Goal: Task Accomplishment & Management: Manage account settings

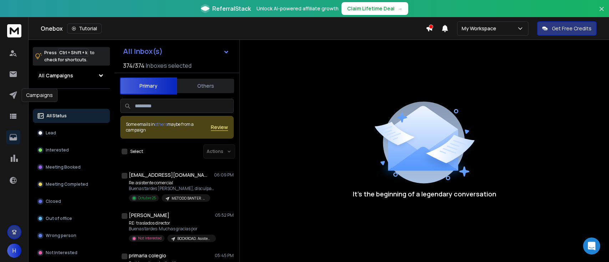
click at [21, 93] on div at bounding box center [14, 96] width 16 height 17
click at [10, 98] on icon at bounding box center [13, 95] width 9 height 9
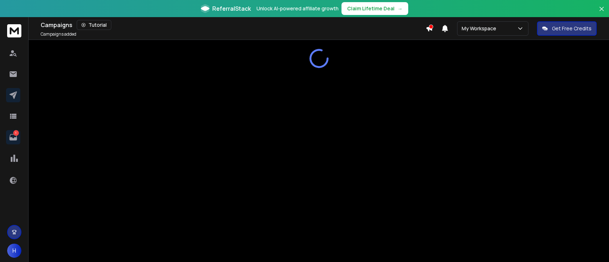
click at [12, 136] on icon at bounding box center [13, 137] width 9 height 9
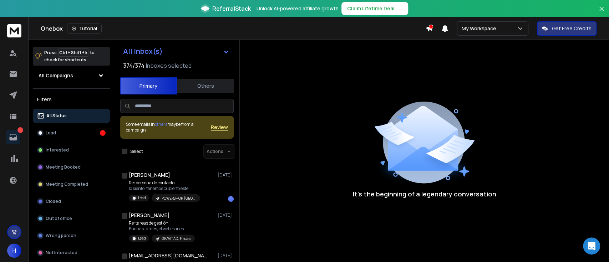
click at [191, 189] on p "lo siento, tenemos cubierto este" at bounding box center [164, 189] width 71 height 6
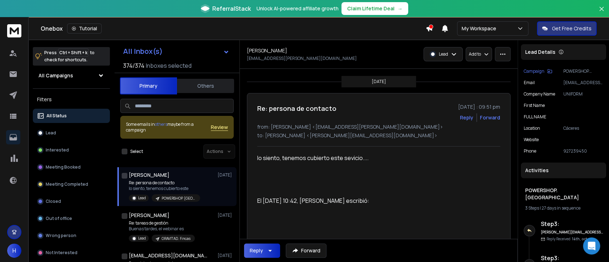
click at [444, 56] on p "Lead" at bounding box center [443, 54] width 9 height 6
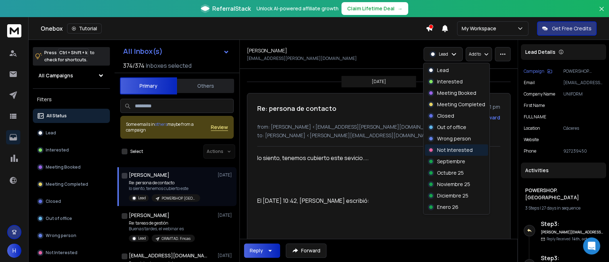
click at [440, 149] on p "Not Interested" at bounding box center [455, 150] width 36 height 7
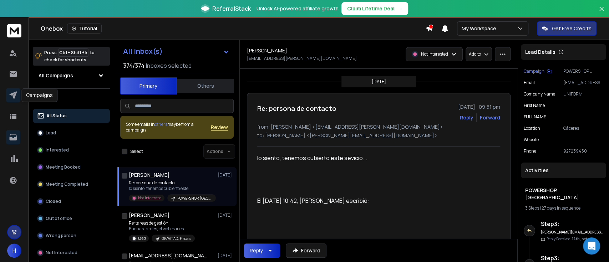
click at [14, 96] on icon at bounding box center [12, 95] width 7 height 7
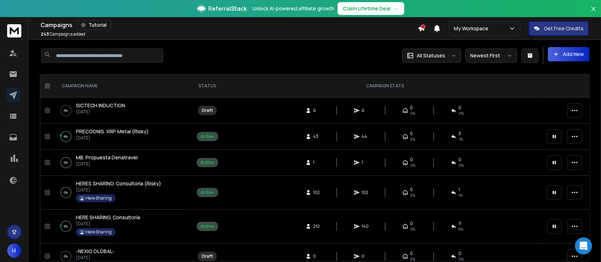
click at [122, 60] on input at bounding box center [102, 56] width 122 height 14
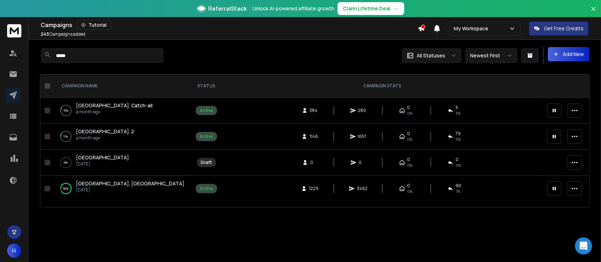
type input "*****"
click at [114, 136] on div "11 % HISPANIA MT. 2 a month ago" at bounding box center [122, 136] width 124 height 17
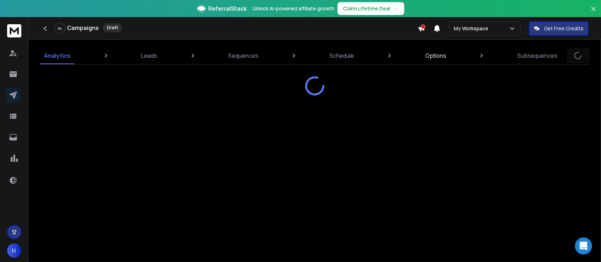
click at [438, 57] on p "Options" at bounding box center [435, 55] width 21 height 9
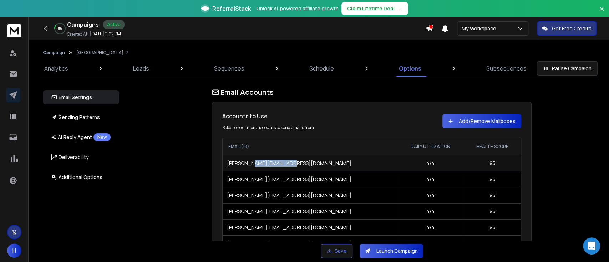
drag, startPoint x: 298, startPoint y: 162, endPoint x: 244, endPoint y: 168, distance: 54.6
click at [244, 168] on td "g.torres@corexgroup.cat" at bounding box center [310, 163] width 174 height 16
copy p "corexgroup.cat"
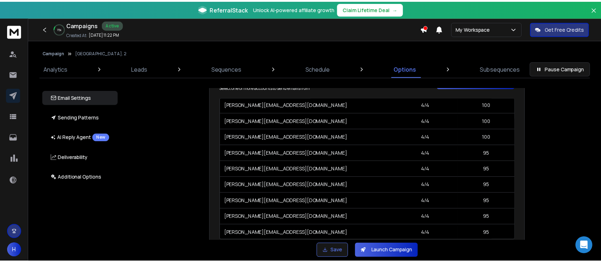
scroll to position [95, 0]
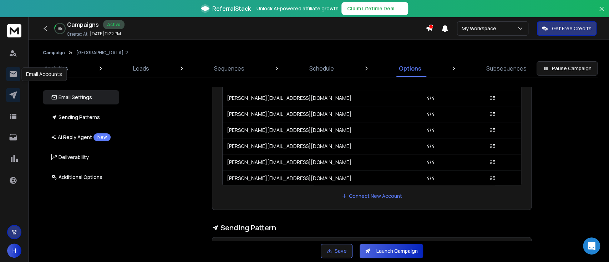
click at [15, 74] on icon at bounding box center [13, 74] width 7 height 6
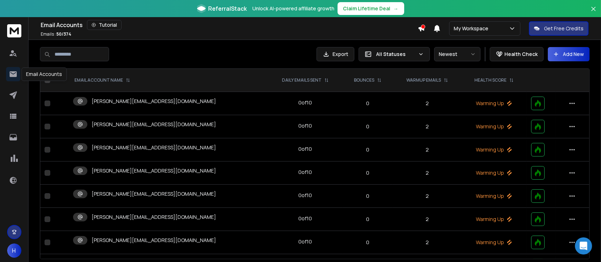
click at [92, 61] on div "Export All Statuses Newest Health Check Add New EMAIL ACCOUNT NAME DAILY EMAILS…" at bounding box center [315, 153] width 550 height 212
click at [88, 55] on input at bounding box center [74, 54] width 69 height 14
type input "********"
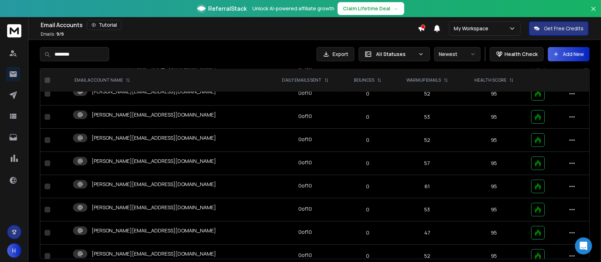
scroll to position [46, 0]
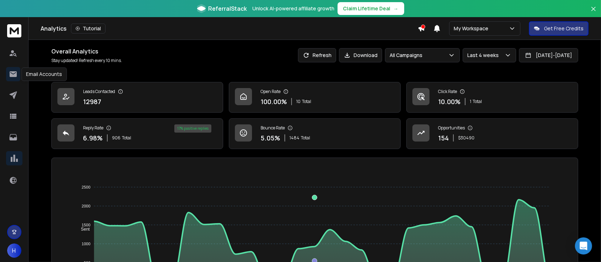
click at [17, 73] on icon at bounding box center [13, 74] width 9 height 9
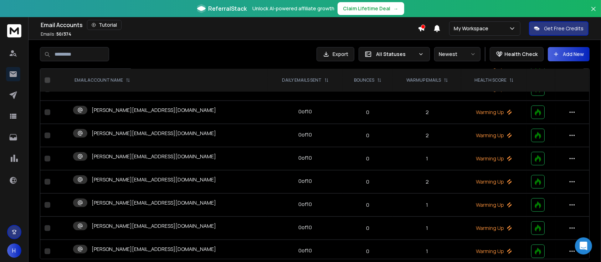
scroll to position [571, 0]
click at [146, 153] on p "[PERSON_NAME][EMAIL_ADDRESS][DOMAIN_NAME]" at bounding box center [154, 156] width 124 height 7
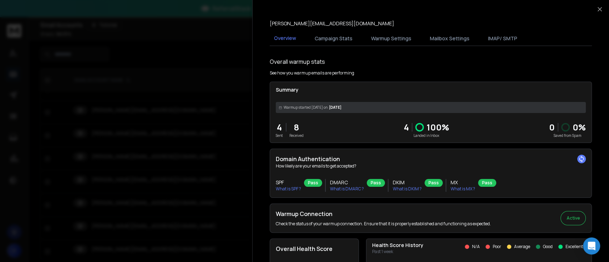
click at [203, 56] on div at bounding box center [304, 131] width 609 height 262
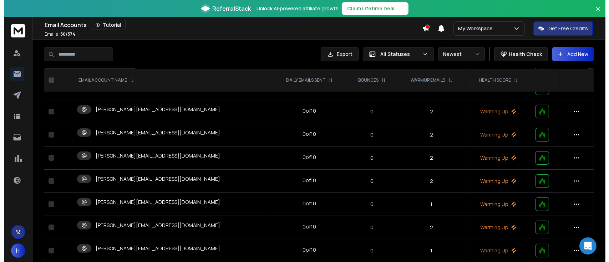
scroll to position [143, 0]
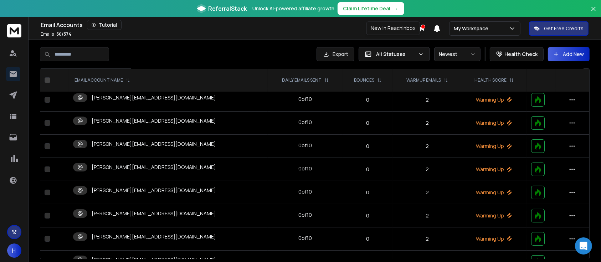
click at [422, 29] on icon at bounding box center [422, 29] width 6 height 6
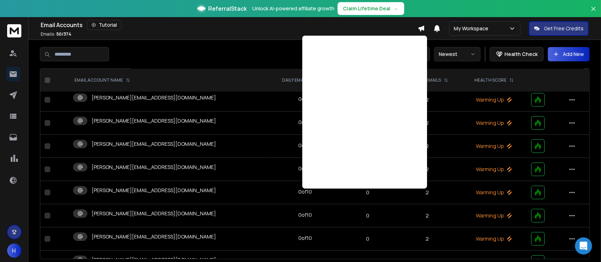
click at [430, 27] on div "My Workspace Get Free Credits" at bounding box center [503, 28] width 171 height 14
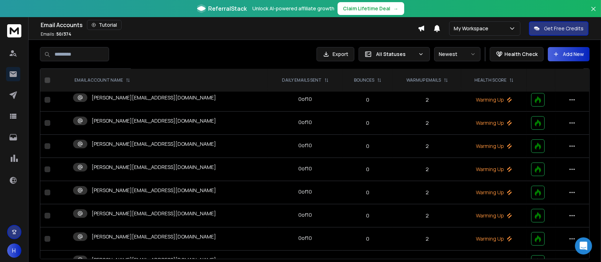
click at [425, 29] on icon at bounding box center [421, 28] width 7 height 7
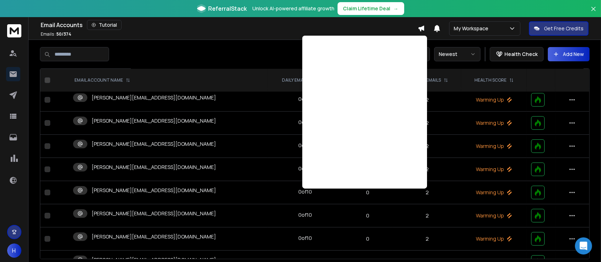
click at [175, 36] on div "Emails : 50 / 374" at bounding box center [229, 34] width 377 height 6
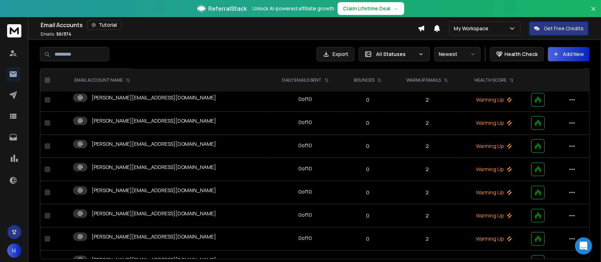
click at [128, 103] on td "[PERSON_NAME][EMAIL_ADDRESS][DOMAIN_NAME]" at bounding box center [168, 99] width 199 height 23
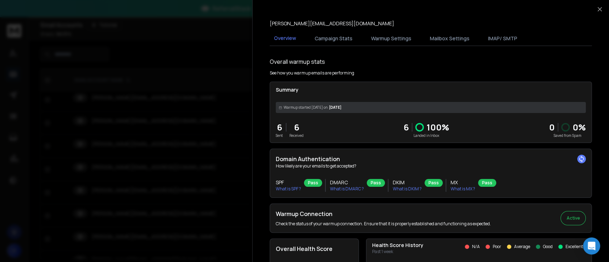
click at [443, 35] on button "Mailbox Settings" at bounding box center [449, 39] width 48 height 16
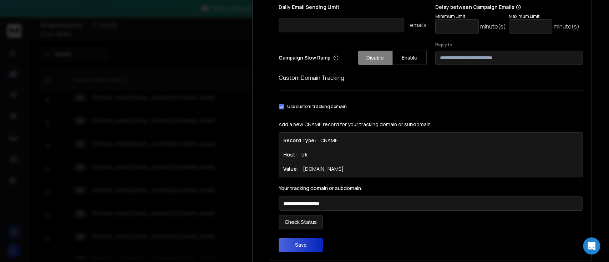
scroll to position [280, 0]
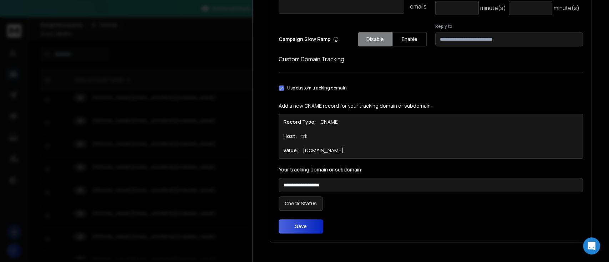
drag, startPoint x: 346, startPoint y: 153, endPoint x: 302, endPoint y: 153, distance: 44.2
click at [302, 153] on div "Value: [DOMAIN_NAME]" at bounding box center [430, 150] width 295 height 7
copy p "[DOMAIN_NAME]"
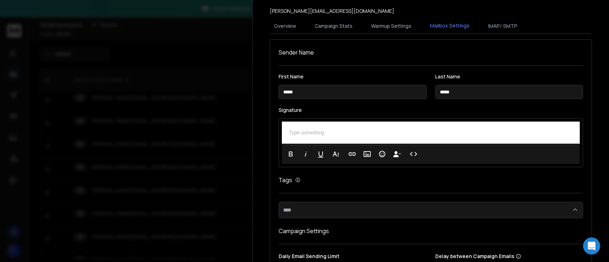
scroll to position [0, 0]
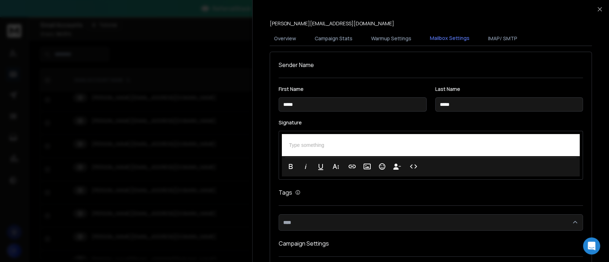
click at [400, 37] on button "Warmup Settings" at bounding box center [391, 39] width 49 height 16
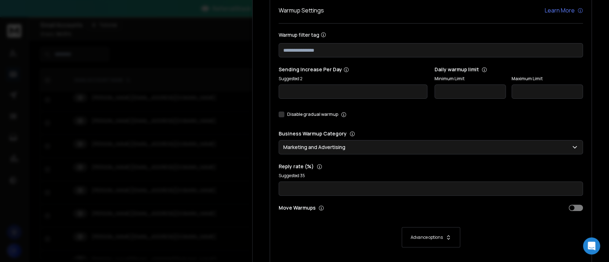
scroll to position [95, 0]
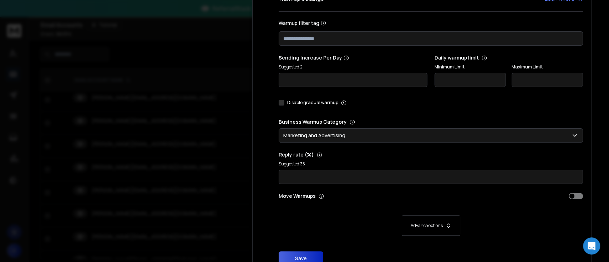
click at [357, 177] on input "***" at bounding box center [431, 177] width 304 height 14
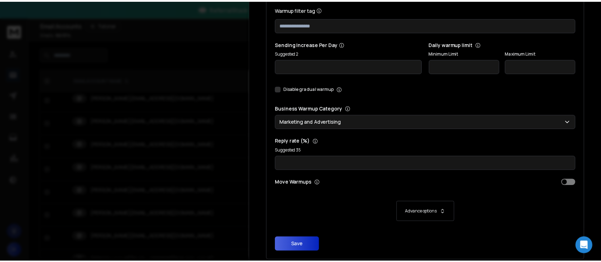
scroll to position [127, 0]
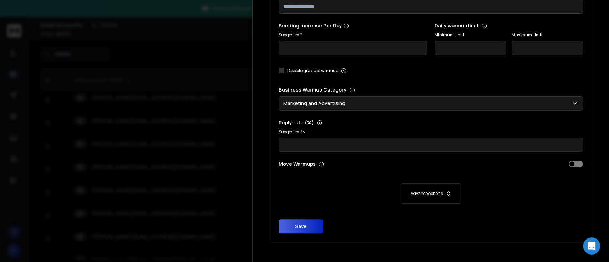
type input "**"
click at [299, 221] on button "Save" at bounding box center [301, 226] width 45 height 14
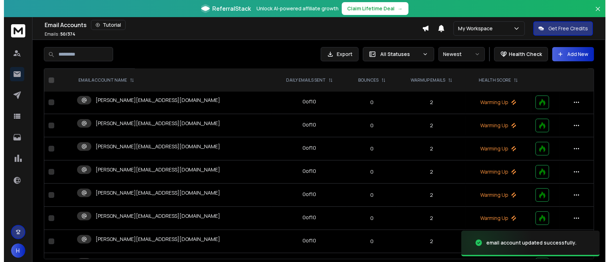
scroll to position [0, 0]
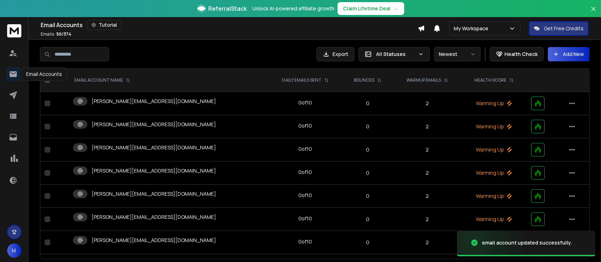
click at [10, 75] on icon at bounding box center [13, 74] width 7 height 6
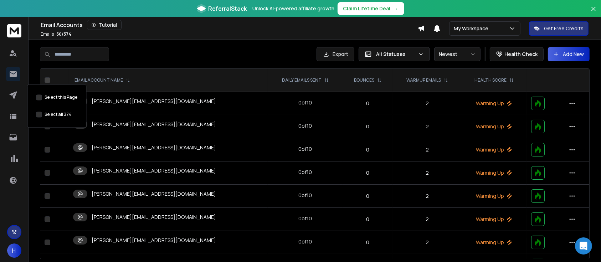
click at [35, 117] on div "Select this Page Select all 374" at bounding box center [57, 105] width 50 height 37
click at [39, 115] on button "Select this Page" at bounding box center [39, 115] width 6 height 6
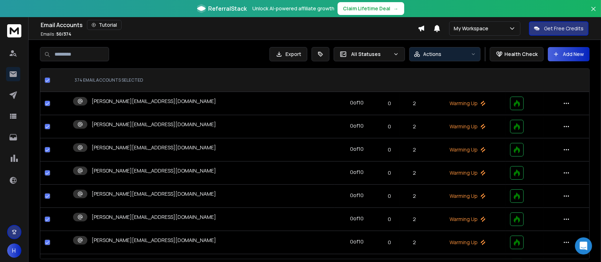
click at [444, 56] on div "Actions" at bounding box center [441, 54] width 54 height 7
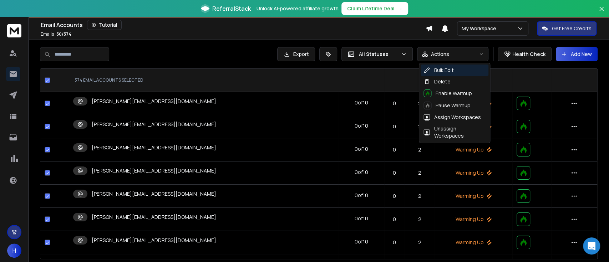
click at [454, 68] on div "Bulk Edit" at bounding box center [454, 70] width 68 height 11
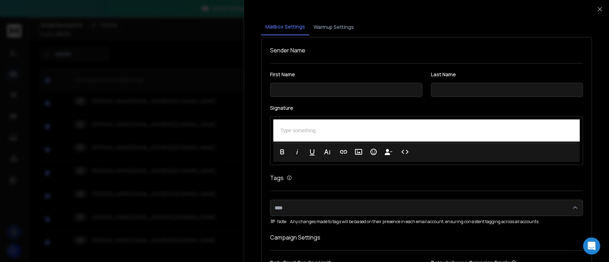
click at [342, 26] on button "Warmup Settings" at bounding box center [333, 27] width 49 height 16
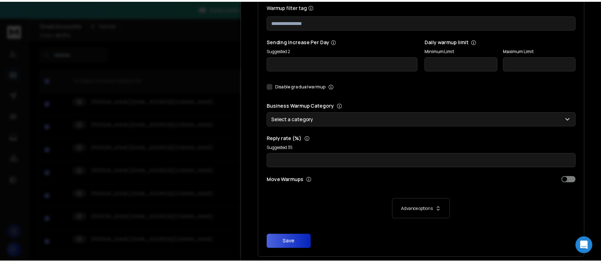
scroll to position [112, 0]
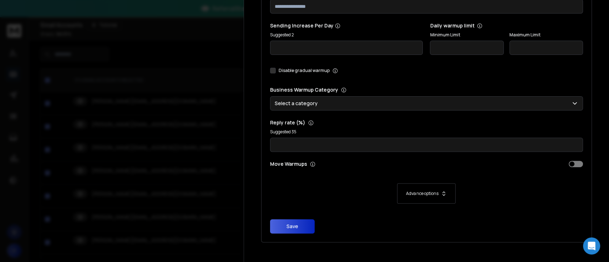
click at [314, 151] on input "number" at bounding box center [426, 145] width 313 height 14
type input "**"
click at [283, 225] on button "Save" at bounding box center [292, 226] width 45 height 14
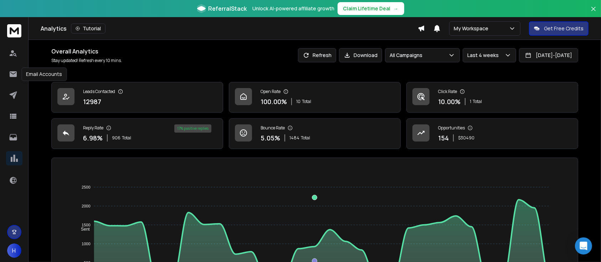
drag, startPoint x: 15, startPoint y: 75, endPoint x: 296, endPoint y: 137, distance: 288.0
click at [15, 75] on icon at bounding box center [13, 74] width 7 height 6
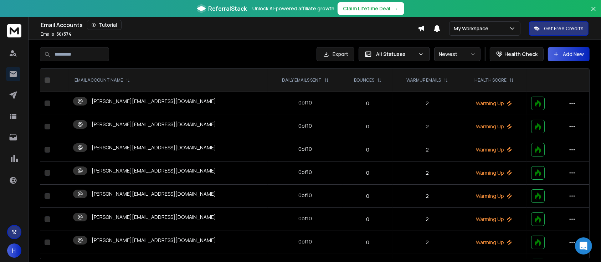
click at [180, 98] on div "[PERSON_NAME][EMAIL_ADDRESS][DOMAIN_NAME]" at bounding box center [168, 101] width 190 height 9
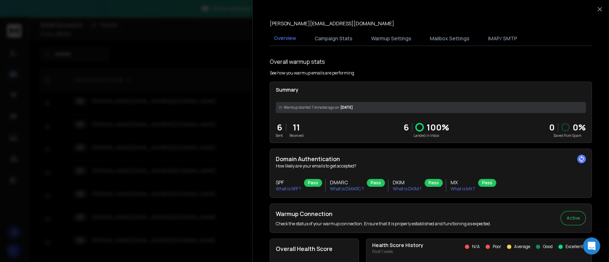
click at [391, 36] on button "Warmup Settings" at bounding box center [391, 39] width 49 height 16
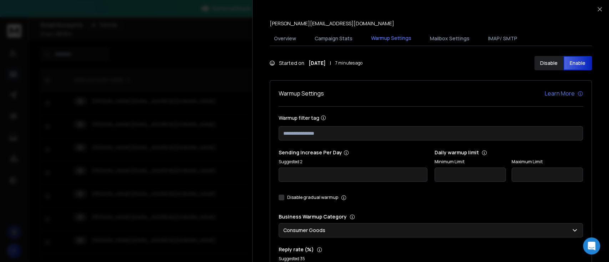
click at [459, 37] on button "Mailbox Settings" at bounding box center [449, 39] width 48 height 16
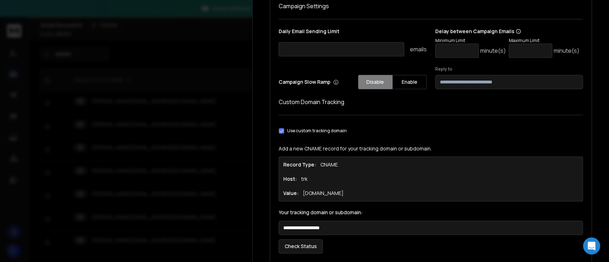
scroll to position [273, 0]
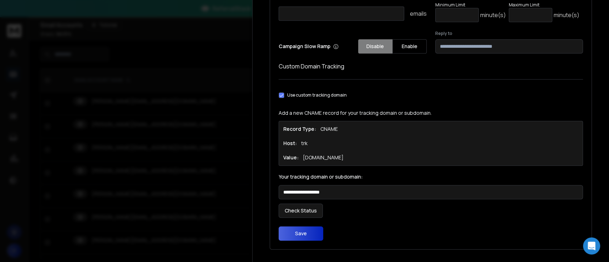
click at [328, 155] on p "[DOMAIN_NAME]" at bounding box center [323, 157] width 41 height 7
click at [328, 157] on p "[DOMAIN_NAME]" at bounding box center [323, 157] width 41 height 7
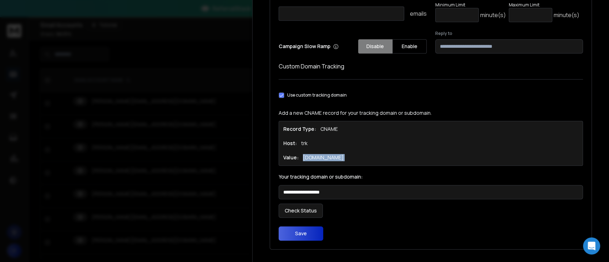
click at [328, 157] on p "[DOMAIN_NAME]" at bounding box center [323, 157] width 41 height 7
click at [112, 95] on div at bounding box center [304, 131] width 609 height 262
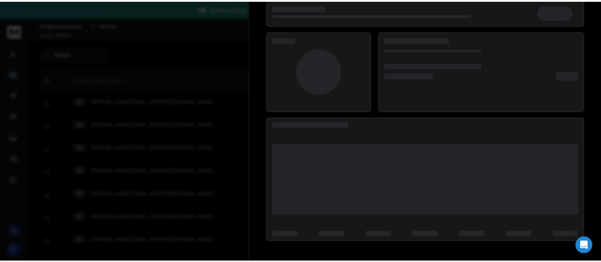
scroll to position [108, 0]
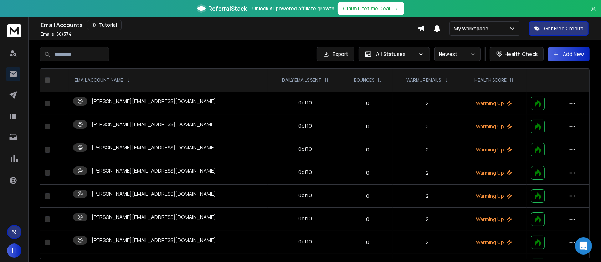
click at [16, 76] on icon at bounding box center [13, 74] width 7 height 6
click at [576, 54] on button "Add New" at bounding box center [569, 54] width 42 height 14
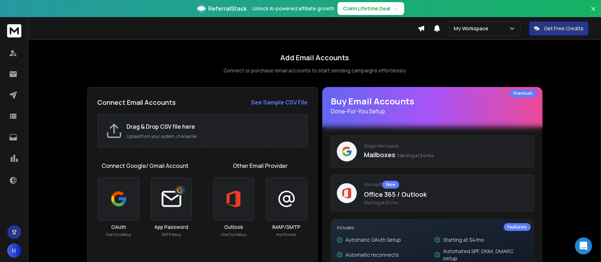
click at [197, 131] on div "Drag & Drop CSV file here Upload from your system, choose file" at bounding box center [213, 130] width 173 height 17
type input "**********"
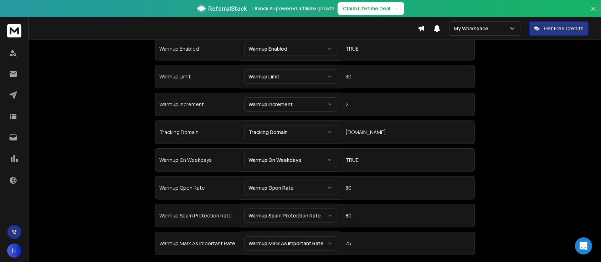
scroll to position [618, 0]
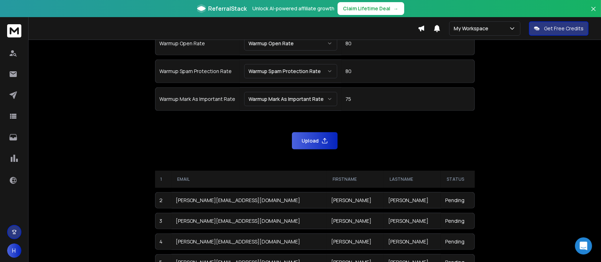
click at [302, 137] on p "Upload" at bounding box center [310, 140] width 17 height 7
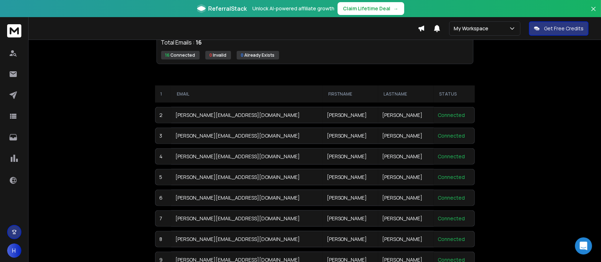
scroll to position [589, 0]
